Goal: Task Accomplishment & Management: Manage account settings

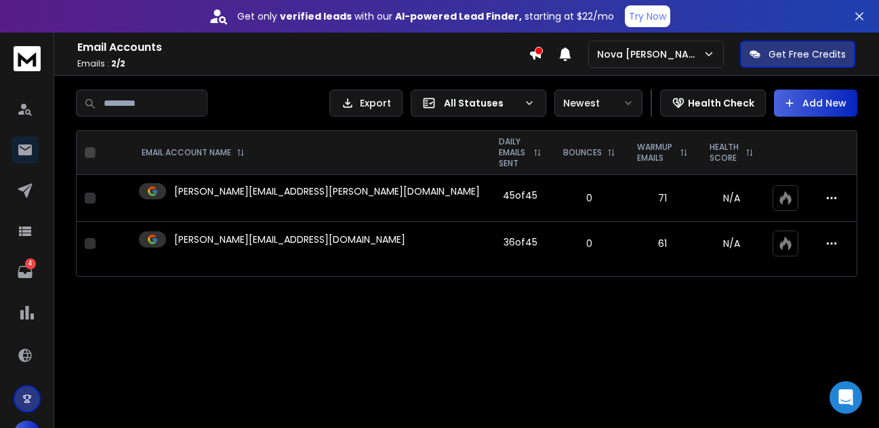
click at [182, 352] on div "Get only verified leads with our AI-powered Lead Finder, starting at $22/mo Try…" at bounding box center [439, 214] width 879 height 428
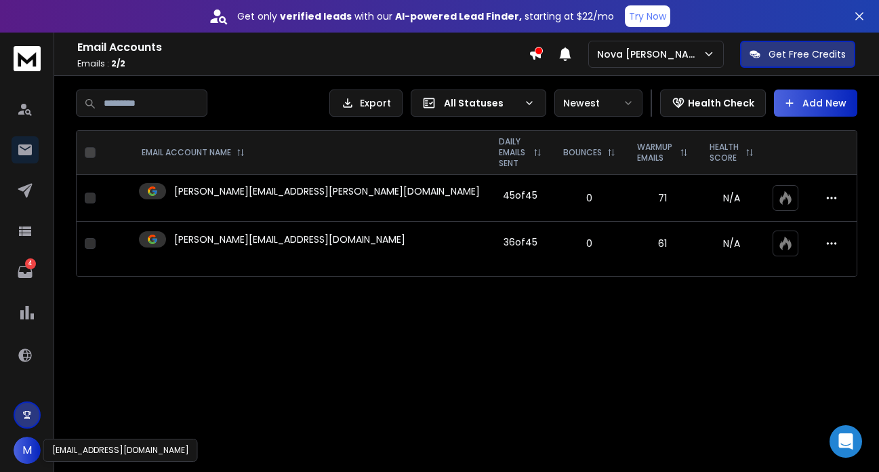
click at [22, 427] on span "M" at bounding box center [27, 449] width 27 height 27
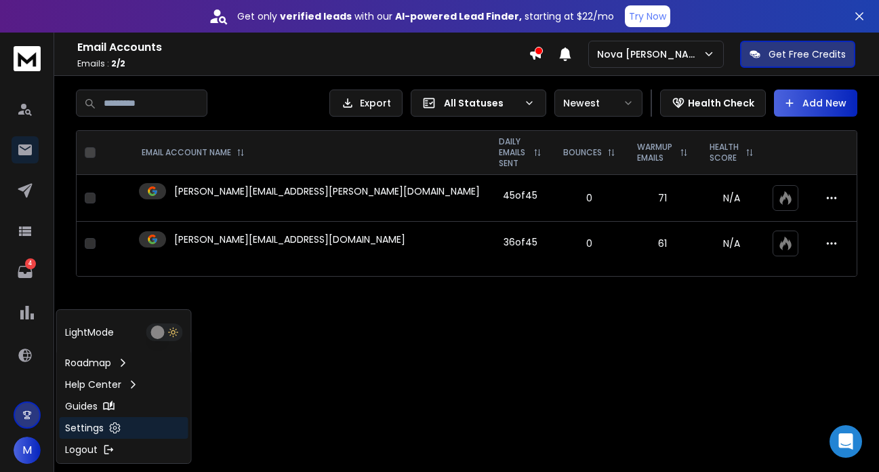
click at [85, 427] on p "Settings" at bounding box center [84, 428] width 39 height 14
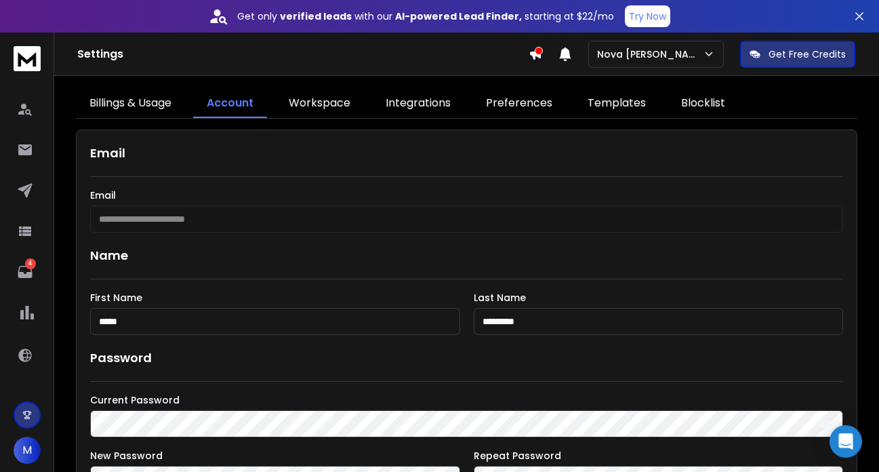
click at [698, 107] on link "Blocklist" at bounding box center [702, 103] width 71 height 28
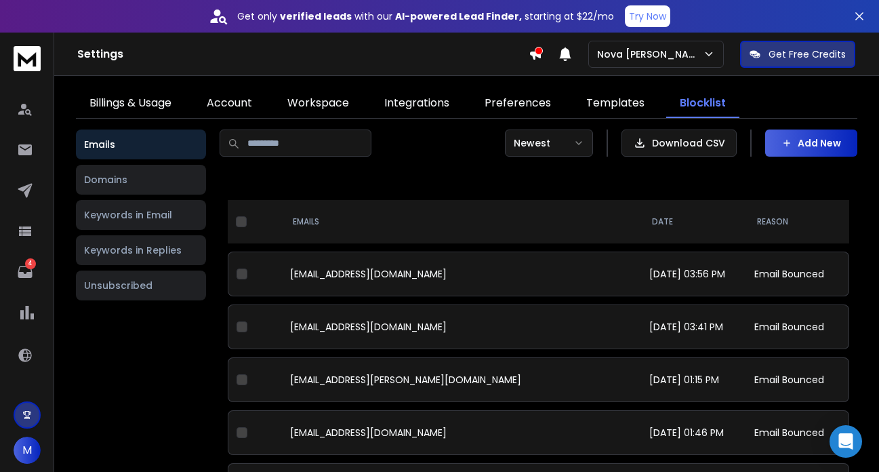
click at [789, 139] on button "Add New" at bounding box center [811, 142] width 92 height 27
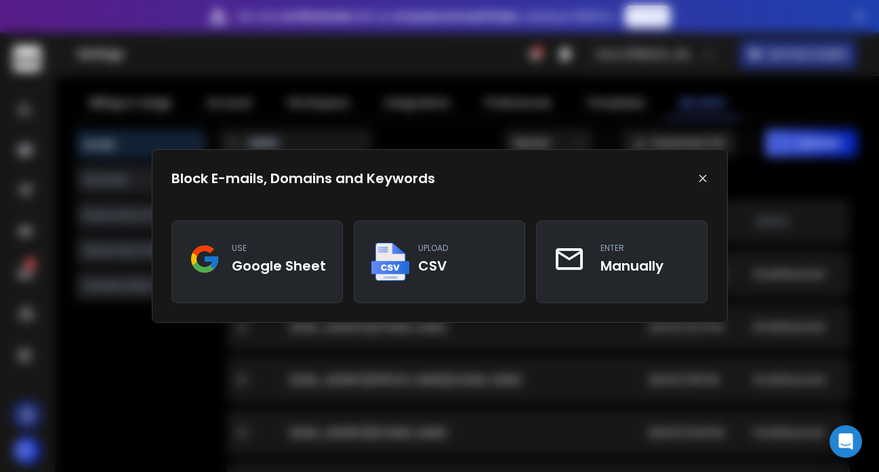
click at [236, 254] on div "use Google Sheet" at bounding box center [279, 262] width 94 height 38
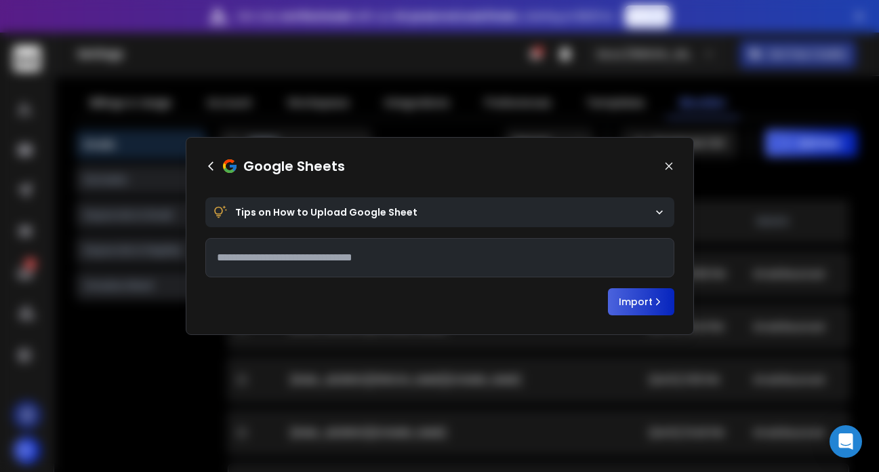
click at [659, 168] on div "Google Sheets" at bounding box center [439, 166] width 469 height 19
click at [665, 167] on icon at bounding box center [668, 166] width 11 height 11
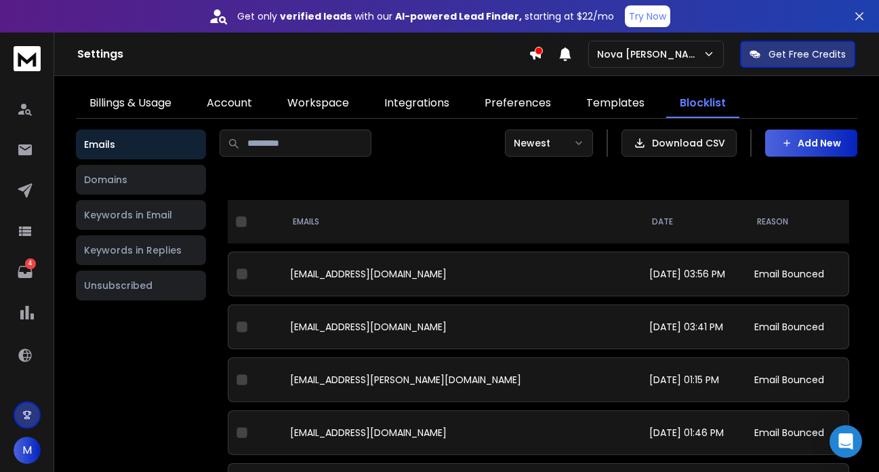
click at [798, 150] on button "Add New" at bounding box center [811, 142] width 92 height 27
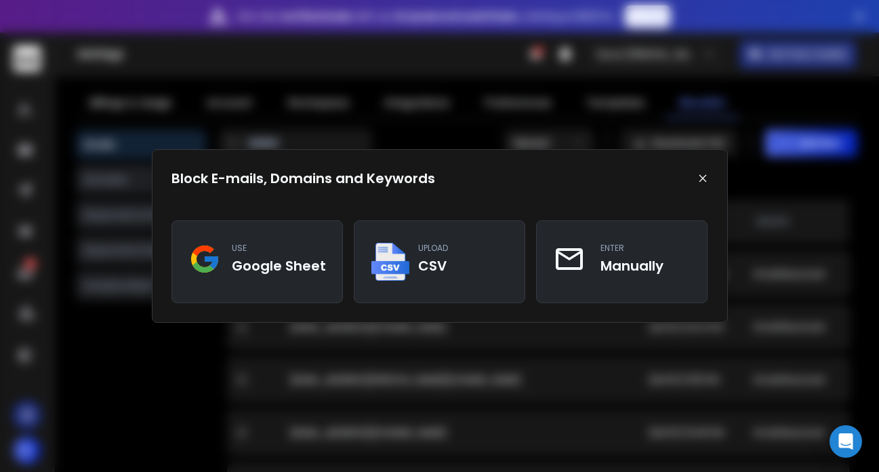
click at [480, 254] on div "upload CSV" at bounding box center [439, 261] width 171 height 83
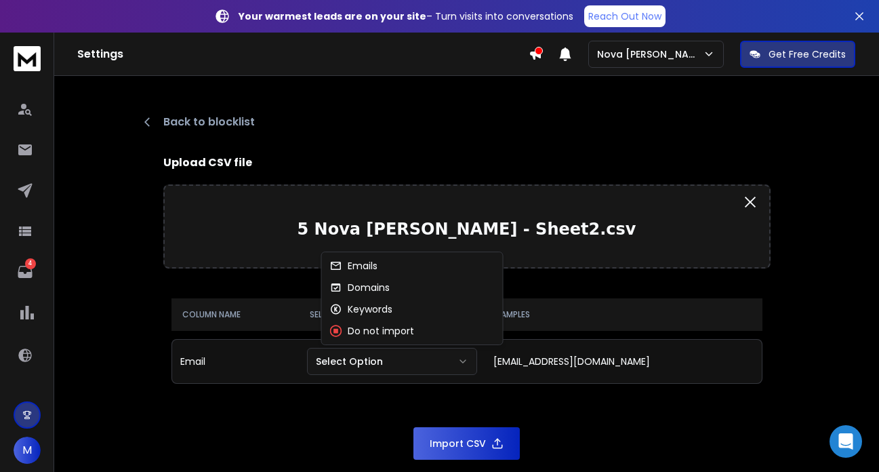
click at [402, 358] on button "Select Option" at bounding box center [392, 361] width 171 height 27
click at [482, 206] on div "5 Nova [PERSON_NAME] - Sheet2.csv" at bounding box center [466, 226] width 607 height 84
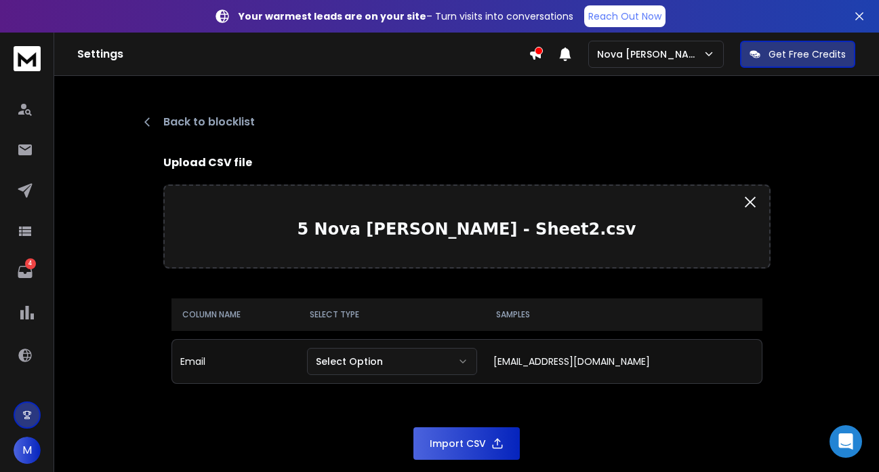
click at [444, 357] on button "Select Option" at bounding box center [392, 361] width 171 height 27
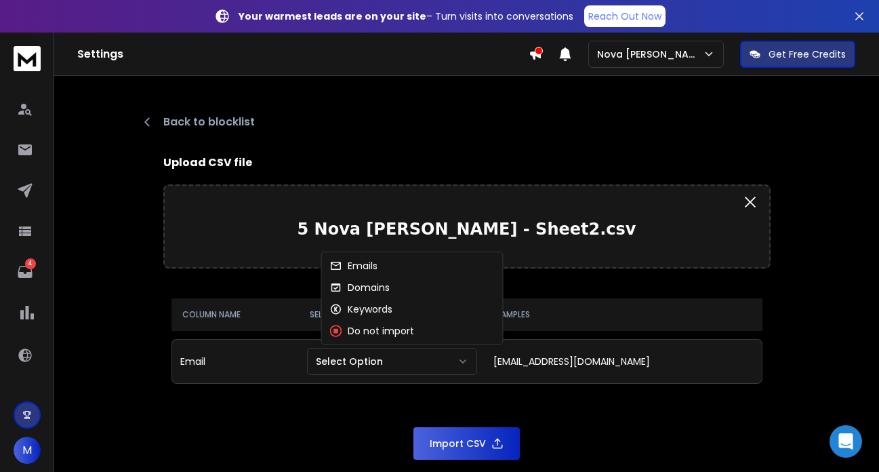
click at [619, 301] on th "SAMPLES" at bounding box center [623, 314] width 276 height 33
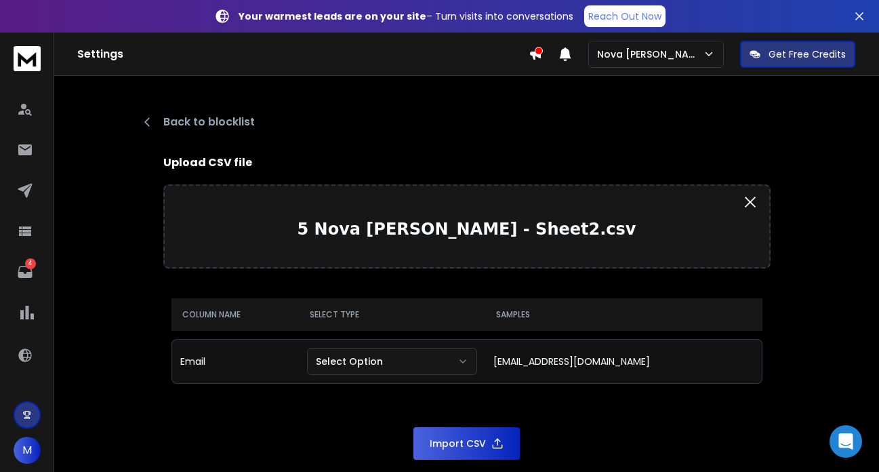
click at [468, 362] on icon "button" at bounding box center [462, 361] width 11 height 11
click at [463, 427] on button "Import CSV" at bounding box center [466, 443] width 106 height 33
